Goal: Task Accomplishment & Management: Manage account settings

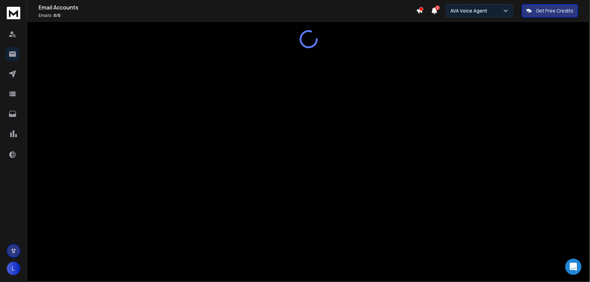
click at [480, 8] on p "AVA Voice Agent" at bounding box center [470, 10] width 40 height 7
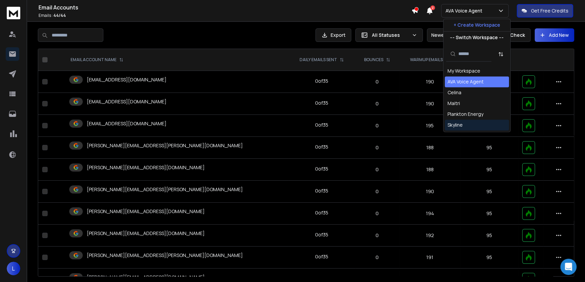
click at [466, 123] on div "Skyline" at bounding box center [477, 125] width 64 height 11
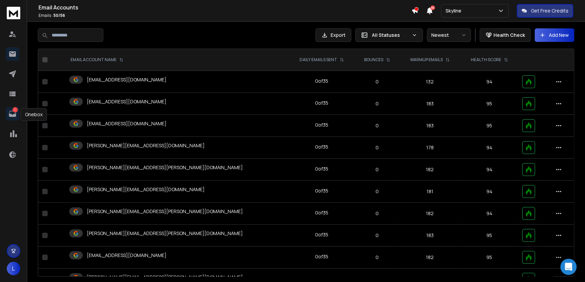
click at [16, 116] on icon at bounding box center [12, 114] width 7 height 6
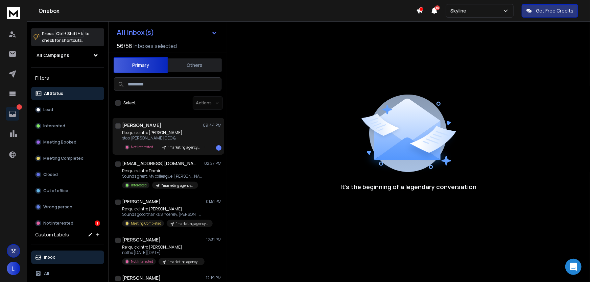
click at [165, 133] on p "Re: quick intro [PERSON_NAME]" at bounding box center [162, 132] width 81 height 5
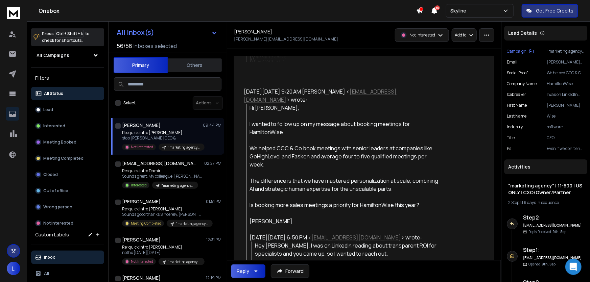
scroll to position [829, 0]
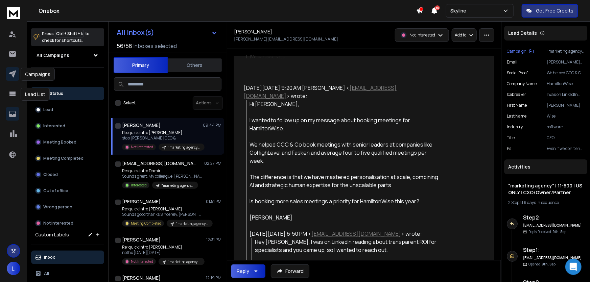
click at [12, 73] on icon at bounding box center [12, 73] width 7 height 7
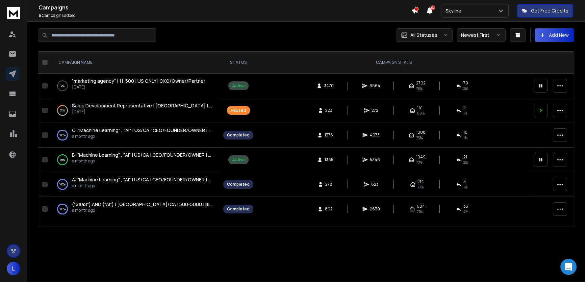
click at [130, 83] on span ""marketing agency" | 11-500 | US ONLY | CXO/Owner/Partner" at bounding box center [138, 81] width 133 height 6
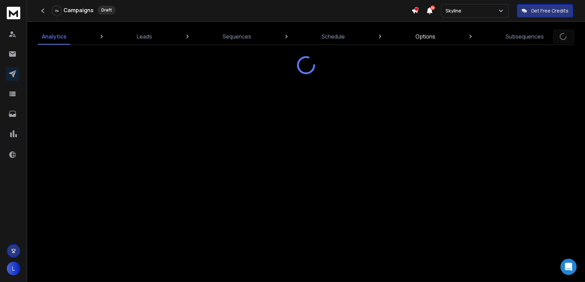
click at [422, 35] on p "Options" at bounding box center [426, 36] width 20 height 8
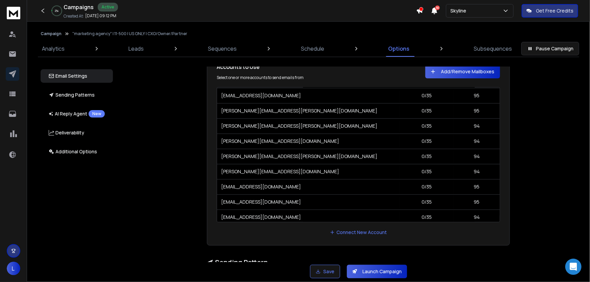
scroll to position [30, 0]
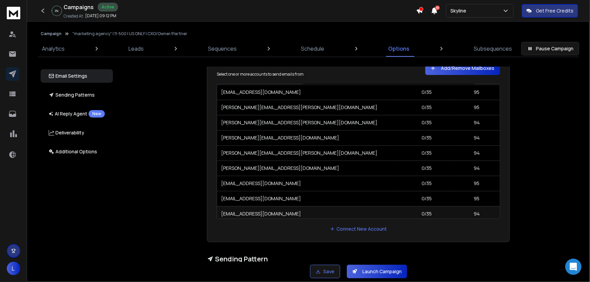
click at [291, 211] on div "lmack@skylinemediachi.com" at bounding box center [308, 214] width 175 height 7
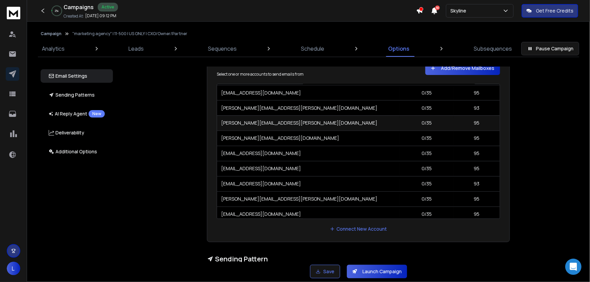
scroll to position [608, 0]
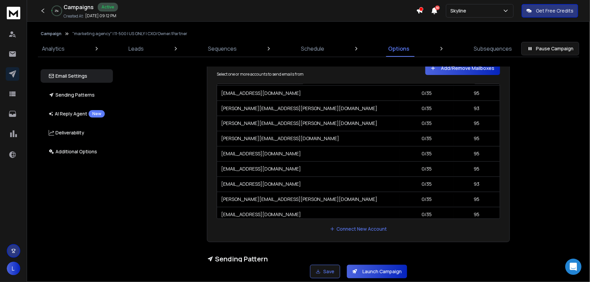
click at [460, 65] on div "Email Settings Sending Patterns AI Reply Agent New Deliverability Additional Op…" at bounding box center [308, 66] width 541 height 5
click at [459, 70] on button "Add/Remove Mailboxes" at bounding box center [462, 68] width 75 height 14
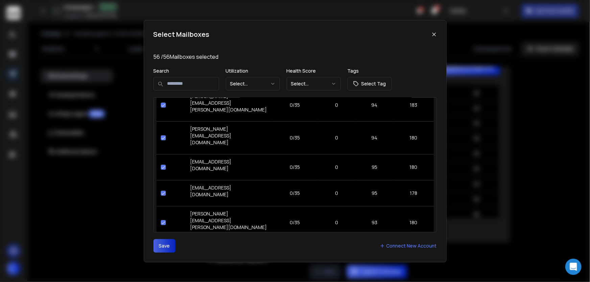
scroll to position [1114, 0]
click at [192, 78] on input at bounding box center [186, 84] width 66 height 14
type input "*******"
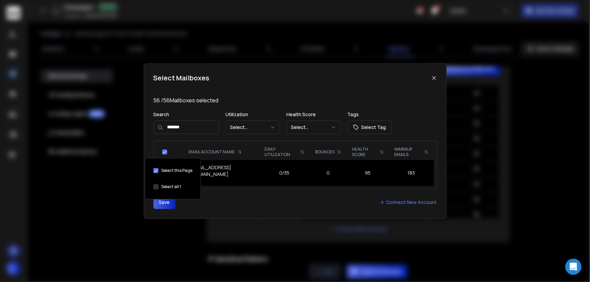
click at [158, 170] on button "Select this Page" at bounding box center [155, 170] width 5 height 5
click at [245, 197] on div "Save Connect New Account" at bounding box center [294, 203] width 283 height 14
click at [166, 198] on button "Save" at bounding box center [164, 203] width 22 height 14
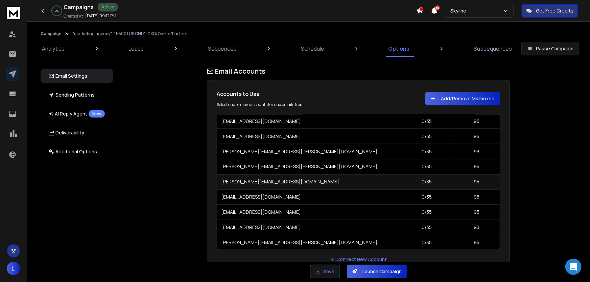
scroll to position [593, 0]
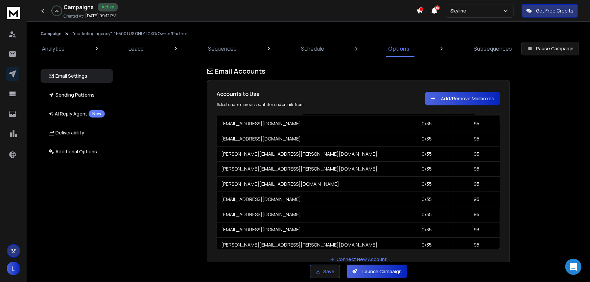
click at [441, 96] on button "Add/Remove Mailboxes" at bounding box center [462, 99] width 75 height 14
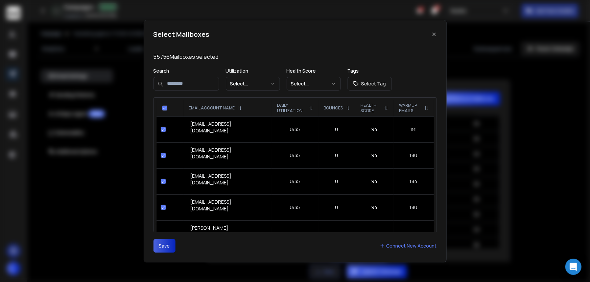
click at [185, 83] on input at bounding box center [186, 84] width 66 height 14
type input "***"
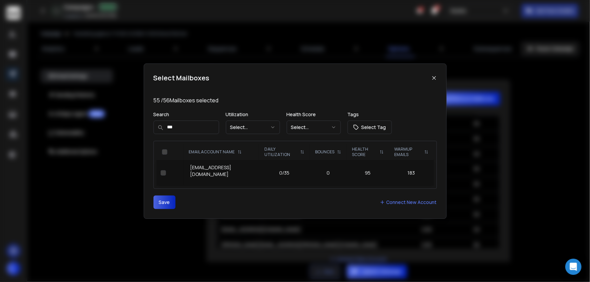
click at [163, 171] on button "button" at bounding box center [162, 172] width 5 height 5
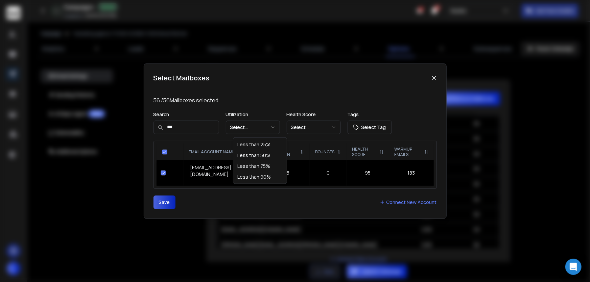
click at [276, 128] on button "Select..." at bounding box center [253, 128] width 54 height 14
click at [334, 128] on button "Select..." at bounding box center [314, 128] width 54 height 14
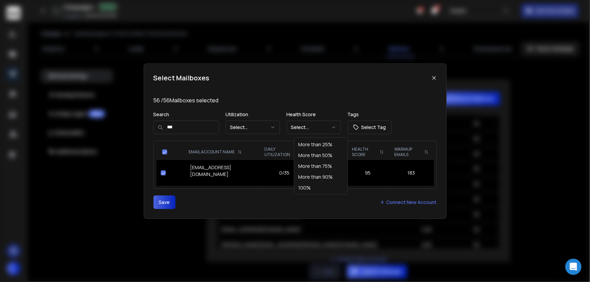
click at [334, 128] on button "Select..." at bounding box center [314, 128] width 54 height 14
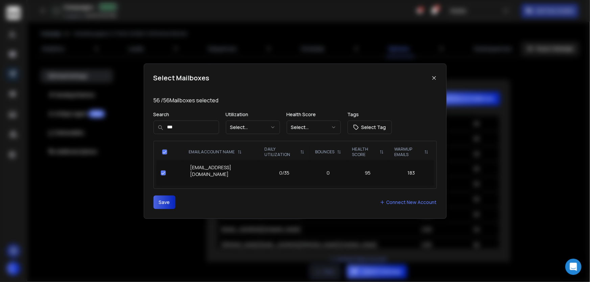
click at [164, 174] on button "button" at bounding box center [162, 172] width 5 height 5
click at [162, 172] on button "button" at bounding box center [162, 172] width 5 height 5
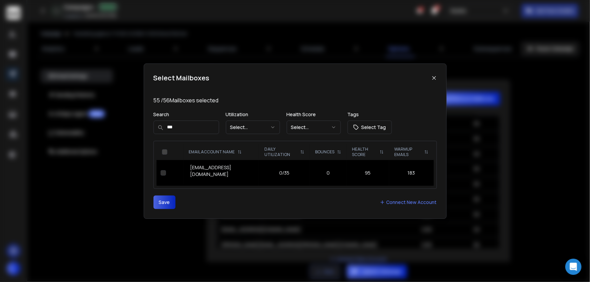
click at [165, 201] on button "Save" at bounding box center [164, 203] width 22 height 14
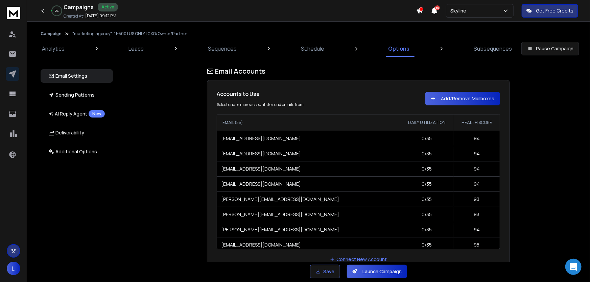
click at [383, 278] on button "Launch Campaign" at bounding box center [377, 272] width 60 height 14
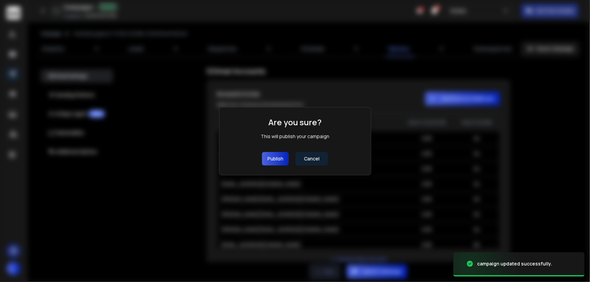
click at [278, 158] on button "Publish" at bounding box center [275, 159] width 27 height 14
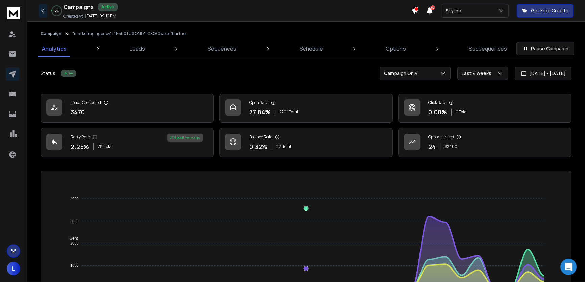
click at [41, 10] on icon at bounding box center [43, 11] width 6 height 6
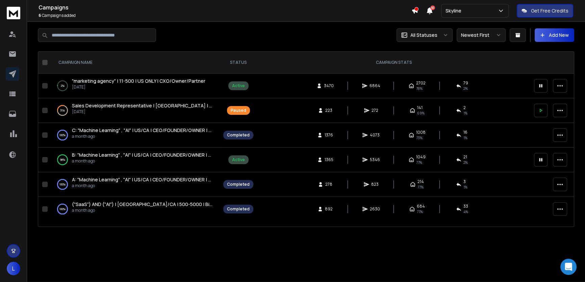
click at [560, 88] on icon "button" at bounding box center [560, 85] width 7 height 7
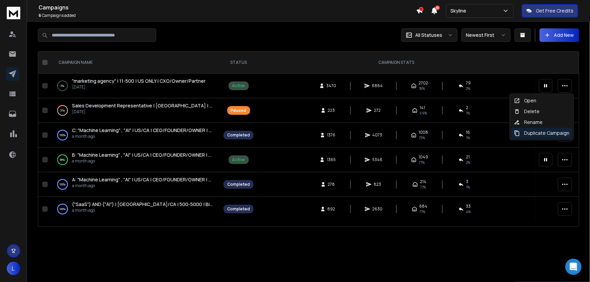
click at [544, 130] on div "Duplicate Campaign" at bounding box center [541, 133] width 55 height 7
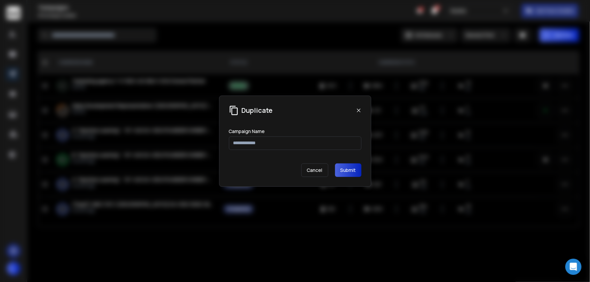
click at [285, 142] on input "text" at bounding box center [295, 144] width 132 height 14
type input "*"
paste input "**********"
type input "**********"
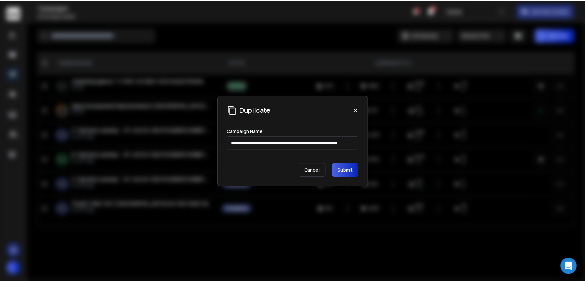
scroll to position [0, 0]
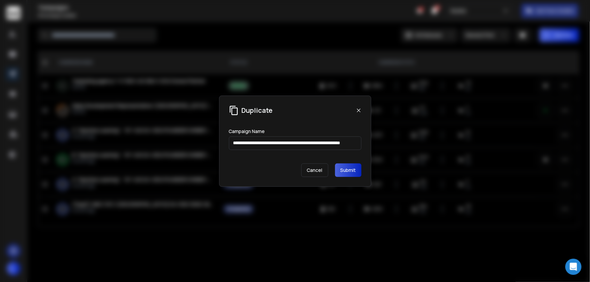
click at [352, 172] on button "Submit" at bounding box center [348, 171] width 26 height 14
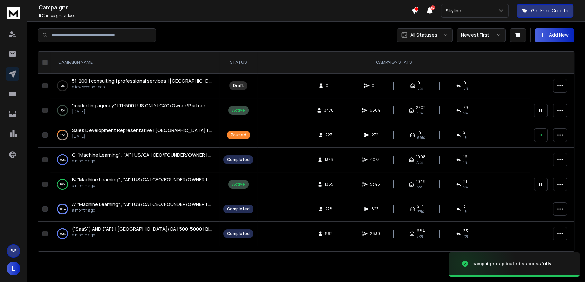
click at [126, 84] on p "a few seconds ago" at bounding box center [142, 86] width 141 height 5
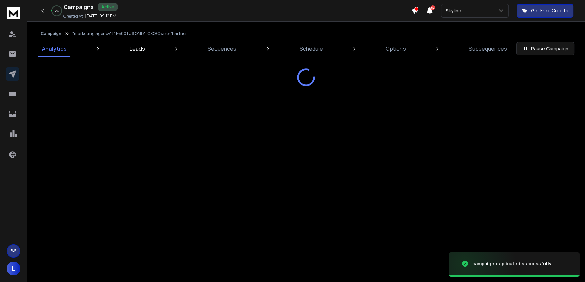
click at [143, 50] on p "Leads" at bounding box center [137, 49] width 15 height 8
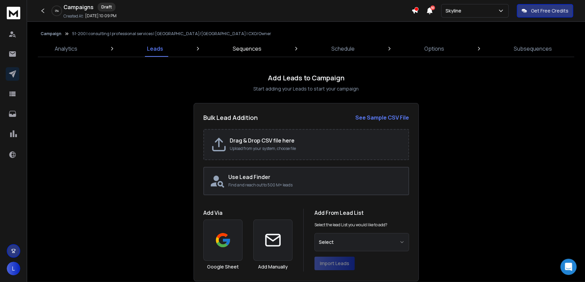
click at [240, 47] on p "Sequences" at bounding box center [247, 49] width 29 height 8
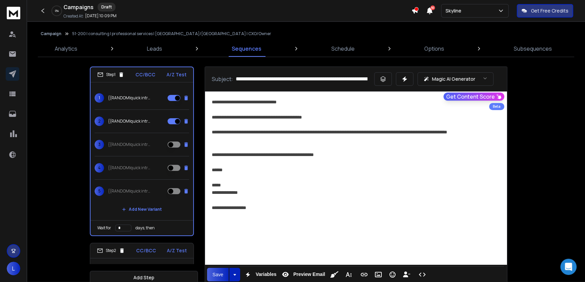
click at [125, 99] on p "{{RANDOM|quick intro|wanted your thoughts|inquiry for|sound interesting|useful}…" at bounding box center [129, 97] width 43 height 5
click at [128, 121] on p "{{RANDOM|quick intro|wanted your thoughts|inquiry for|sound interesting|useful}…" at bounding box center [129, 121] width 43 height 5
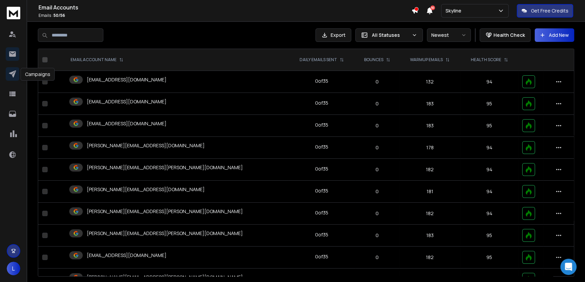
click at [10, 74] on icon at bounding box center [12, 73] width 7 height 7
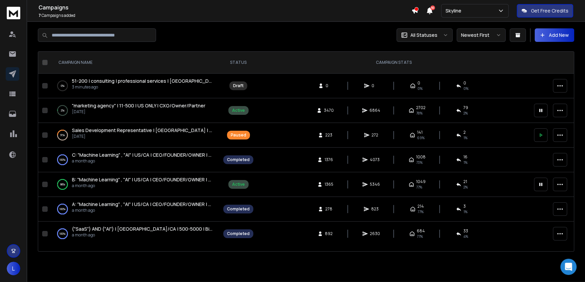
click at [115, 259] on div "Campaigns 7 Campaigns Added All Statuses Newest First Add New CAMPAIGN NAME STA…" at bounding box center [306, 169] width 537 height 282
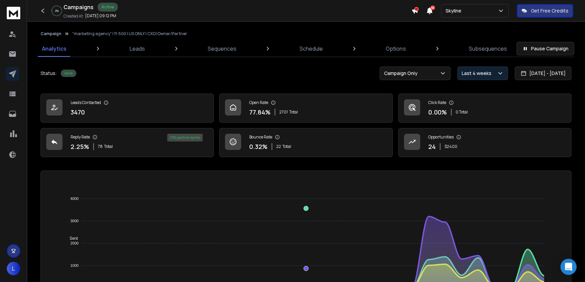
click at [462, 74] on p "Last 4 weeks" at bounding box center [478, 73] width 32 height 7
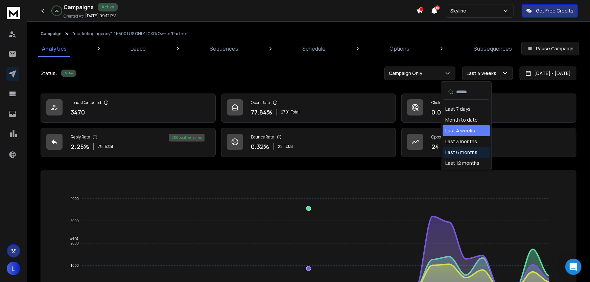
click at [463, 149] on div "Last 6 months" at bounding box center [461, 152] width 32 height 7
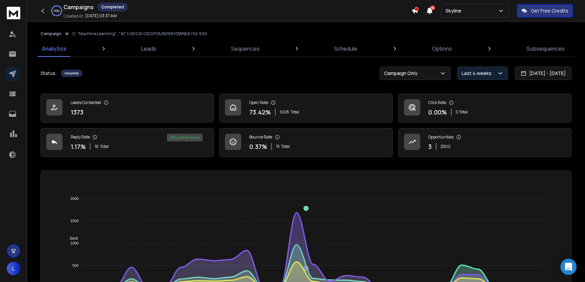
click at [465, 73] on p "Last 4 weeks" at bounding box center [478, 73] width 32 height 7
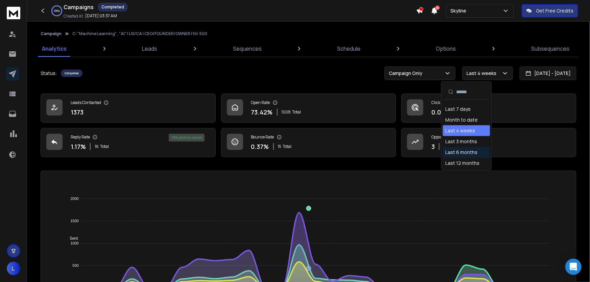
click at [467, 150] on div "Last 6 months" at bounding box center [461, 152] width 32 height 7
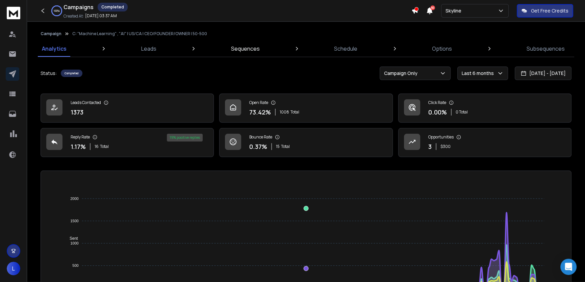
click at [243, 49] on p "Sequences" at bounding box center [245, 49] width 29 height 8
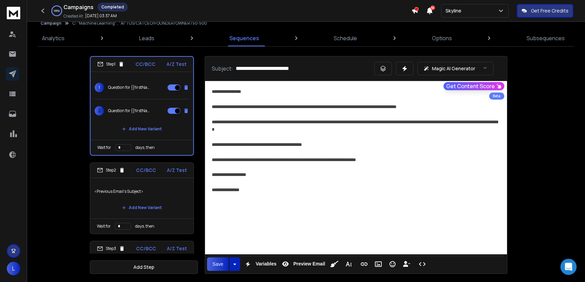
scroll to position [11, 0]
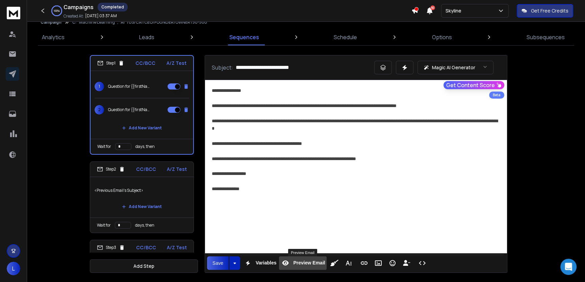
click at [313, 259] on div "Preview Email" at bounding box center [302, 262] width 47 height 11
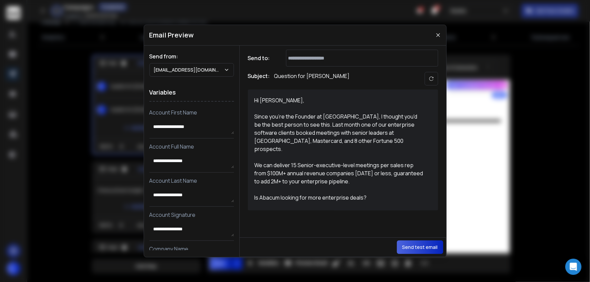
click at [439, 34] on icon at bounding box center [437, 34] width 5 height 5
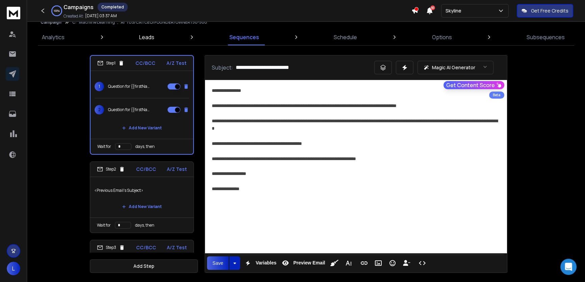
click at [149, 38] on p "Leads" at bounding box center [146, 37] width 15 height 8
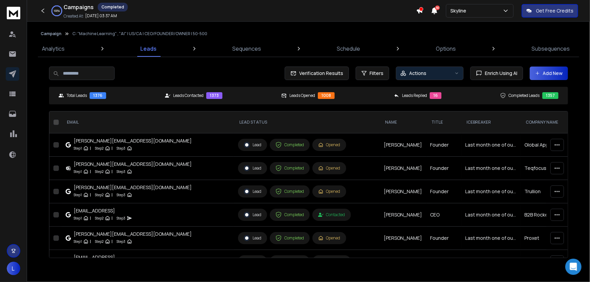
click at [429, 73] on div "Actions" at bounding box center [425, 73] width 51 height 7
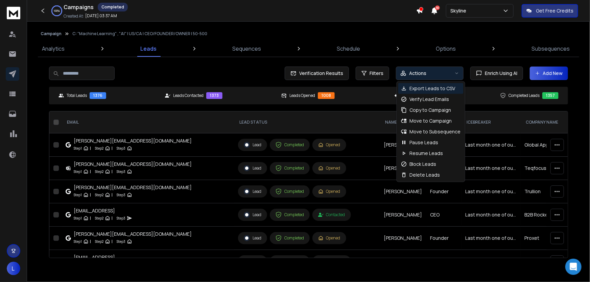
click at [427, 72] on div "Actions" at bounding box center [425, 73] width 51 height 7
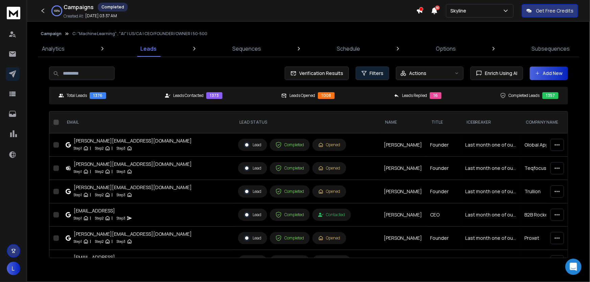
click at [371, 72] on span "Filters" at bounding box center [376, 73] width 14 height 7
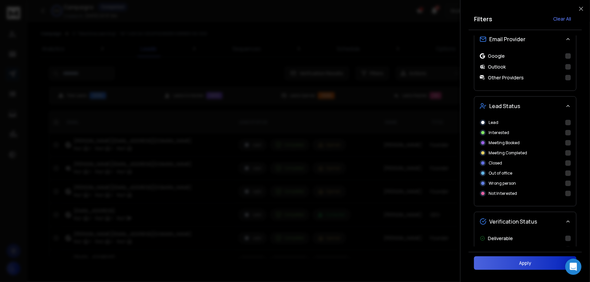
scroll to position [246, 0]
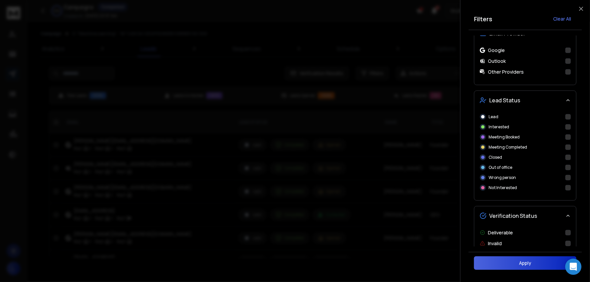
click at [500, 124] on p "Interested" at bounding box center [498, 126] width 21 height 5
click at [565, 124] on button "Interested" at bounding box center [567, 126] width 5 height 5
click at [502, 135] on p "Meeting Booked" at bounding box center [503, 136] width 31 height 5
click at [565, 135] on Booked "Meeting Booked" at bounding box center [567, 136] width 5 height 5
click at [507, 145] on p "Meeting Completed" at bounding box center [507, 147] width 39 height 5
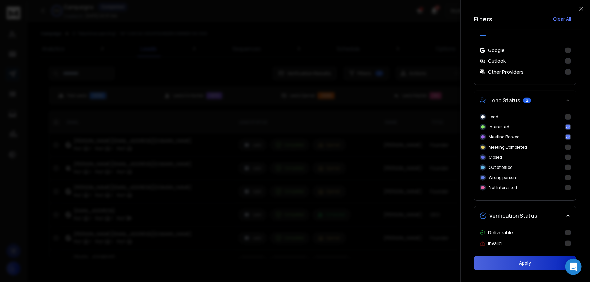
click at [565, 145] on Completed "Meeting Completed" at bounding box center [567, 147] width 5 height 5
click at [523, 262] on button "Apply" at bounding box center [525, 263] width 102 height 14
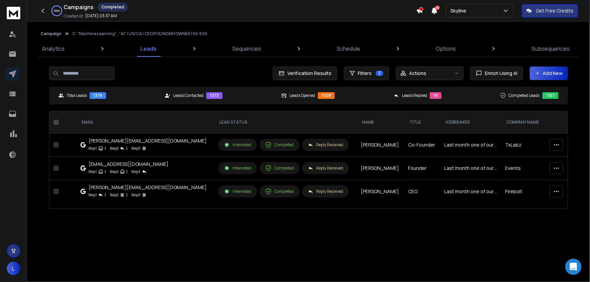
click at [325, 168] on div "Interested Completed Reply Received" at bounding box center [285, 168] width 134 height 12
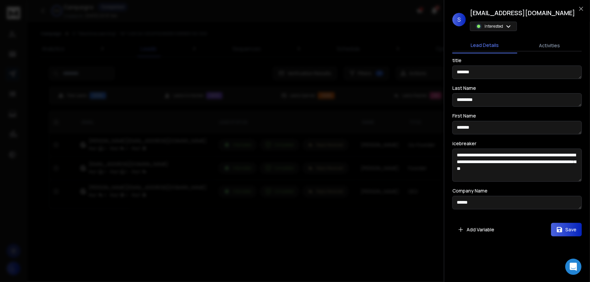
click at [555, 51] on button "Activities" at bounding box center [549, 45] width 65 height 15
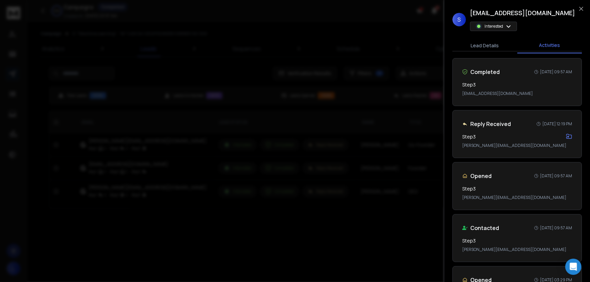
click at [505, 141] on div "Reply Received Sep 05, 2025, 12:19 PM Step 3 lucas@skylineleadpartner.com" at bounding box center [517, 134] width 110 height 28
click at [566, 134] on icon at bounding box center [569, 136] width 6 height 6
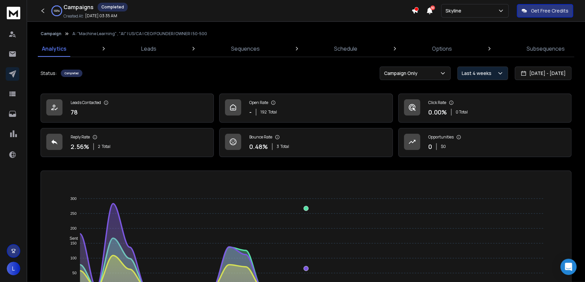
click at [462, 73] on p "Last 4 weeks" at bounding box center [478, 73] width 32 height 7
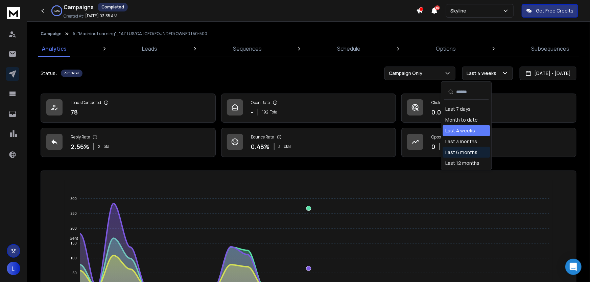
click at [469, 148] on div "Last 6 months" at bounding box center [466, 152] width 47 height 11
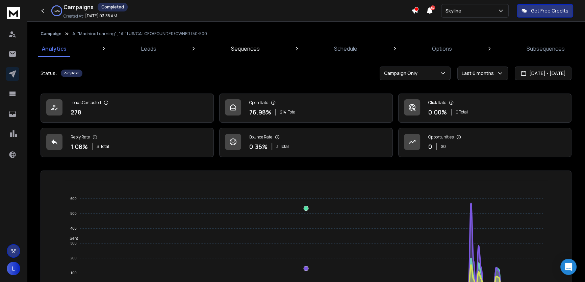
click at [258, 49] on p "Sequences" at bounding box center [245, 49] width 29 height 8
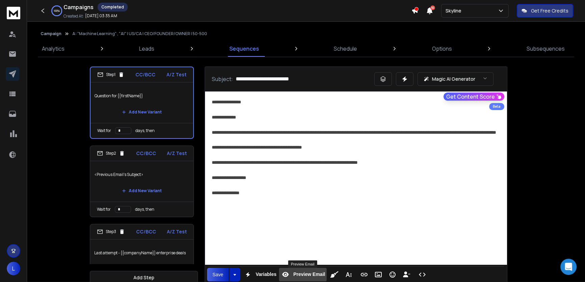
click at [301, 274] on span "Preview Email" at bounding box center [309, 275] width 34 height 6
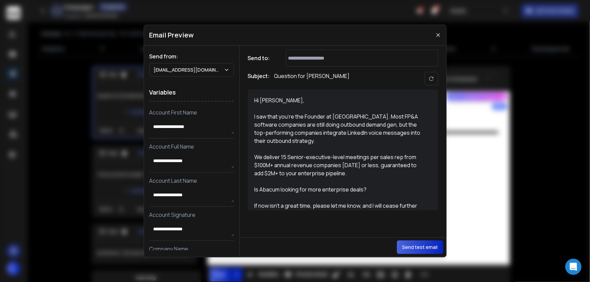
click at [437, 36] on icon at bounding box center [437, 34] width 5 height 5
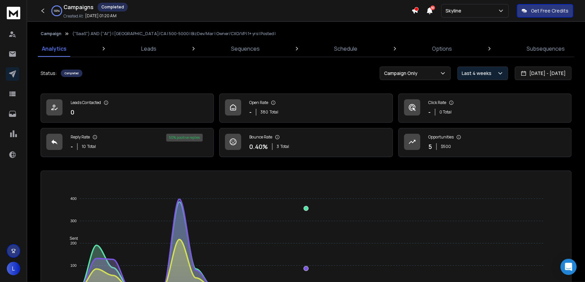
click at [471, 74] on p "Last 4 weeks" at bounding box center [478, 73] width 32 height 7
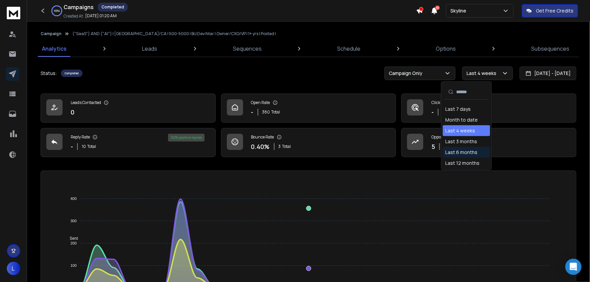
click at [466, 149] on div "Last 6 months" at bounding box center [461, 152] width 32 height 7
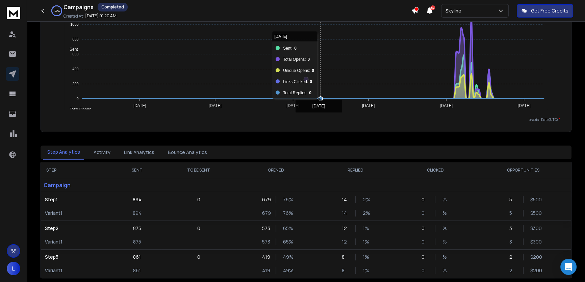
scroll to position [197, 0]
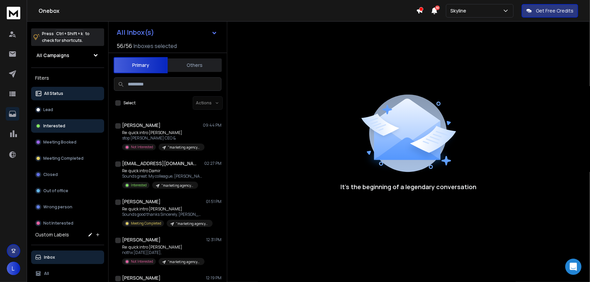
click at [73, 123] on button "Interested" at bounding box center [67, 126] width 73 height 14
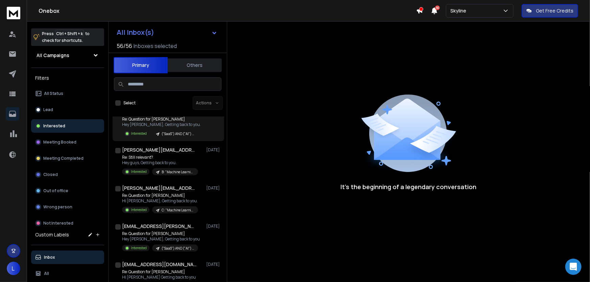
scroll to position [184, 0]
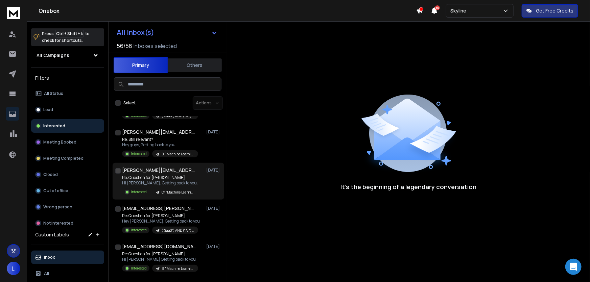
click at [192, 178] on p "Re: Question for [PERSON_NAME]" at bounding box center [160, 177] width 76 height 5
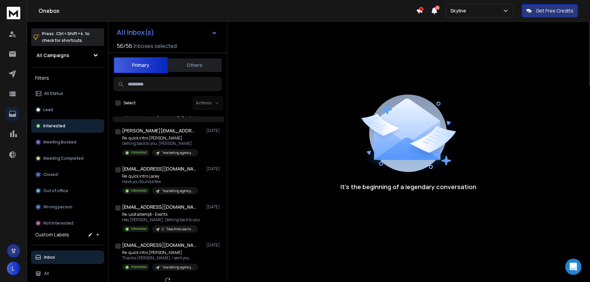
scroll to position [637, 0]
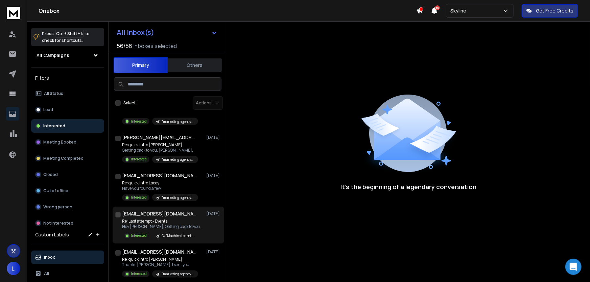
click at [184, 213] on div "[EMAIL_ADDRESS][DOMAIN_NAME] [DATE]" at bounding box center [171, 214] width 99 height 7
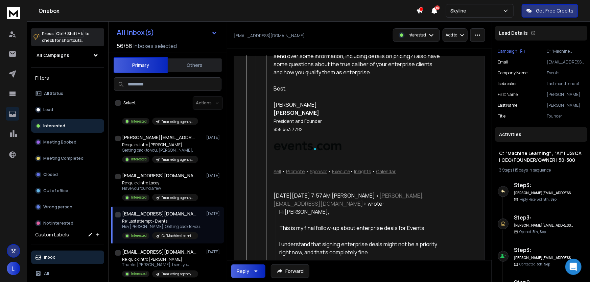
scroll to position [368, 0]
